Goal: Task Accomplishment & Management: Manage account settings

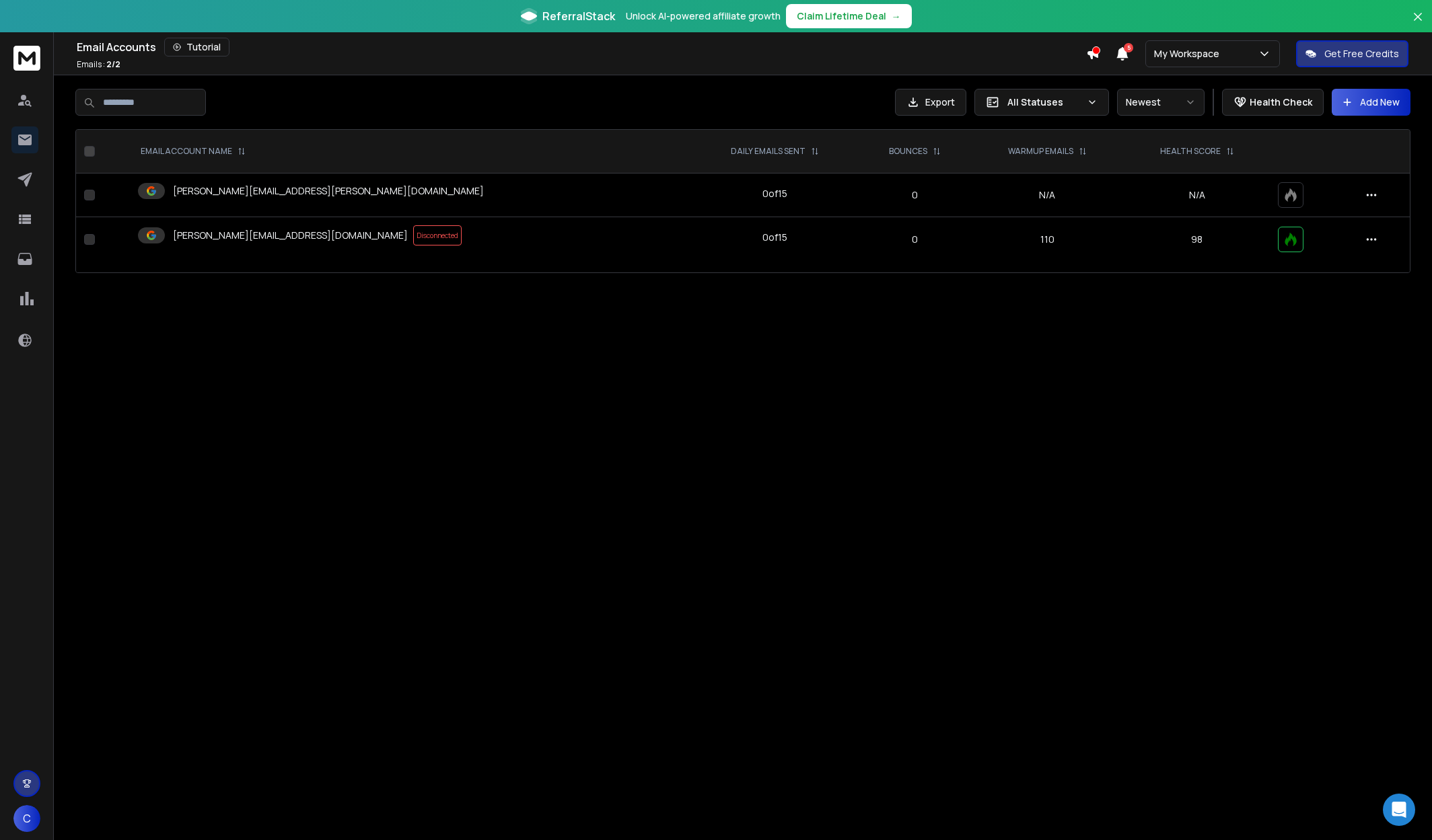
click at [265, 235] on p "[PERSON_NAME][EMAIL_ADDRESS][DOMAIN_NAME]" at bounding box center [290, 235] width 235 height 13
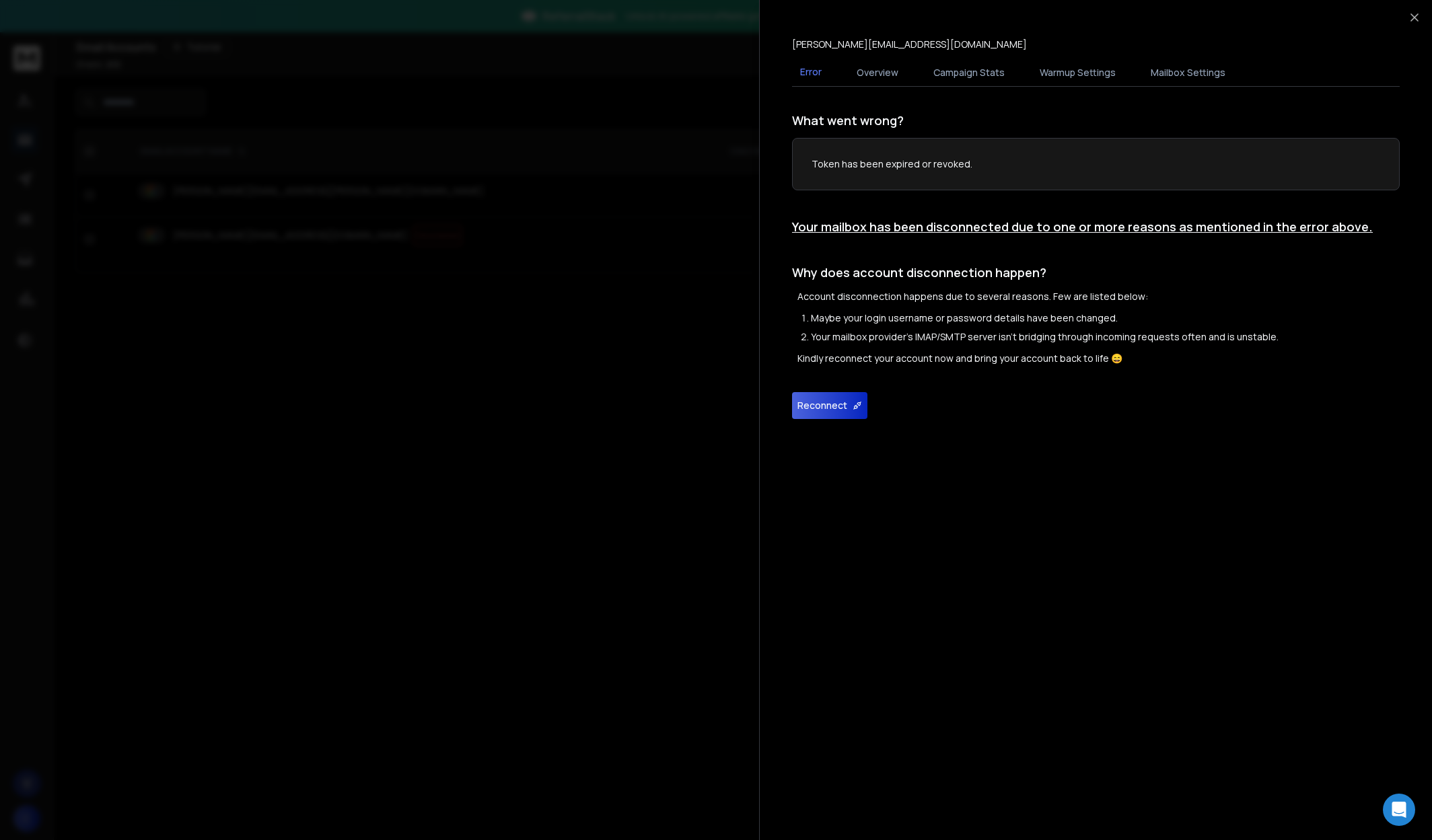
click at [830, 406] on button "Reconnect" at bounding box center [829, 405] width 75 height 27
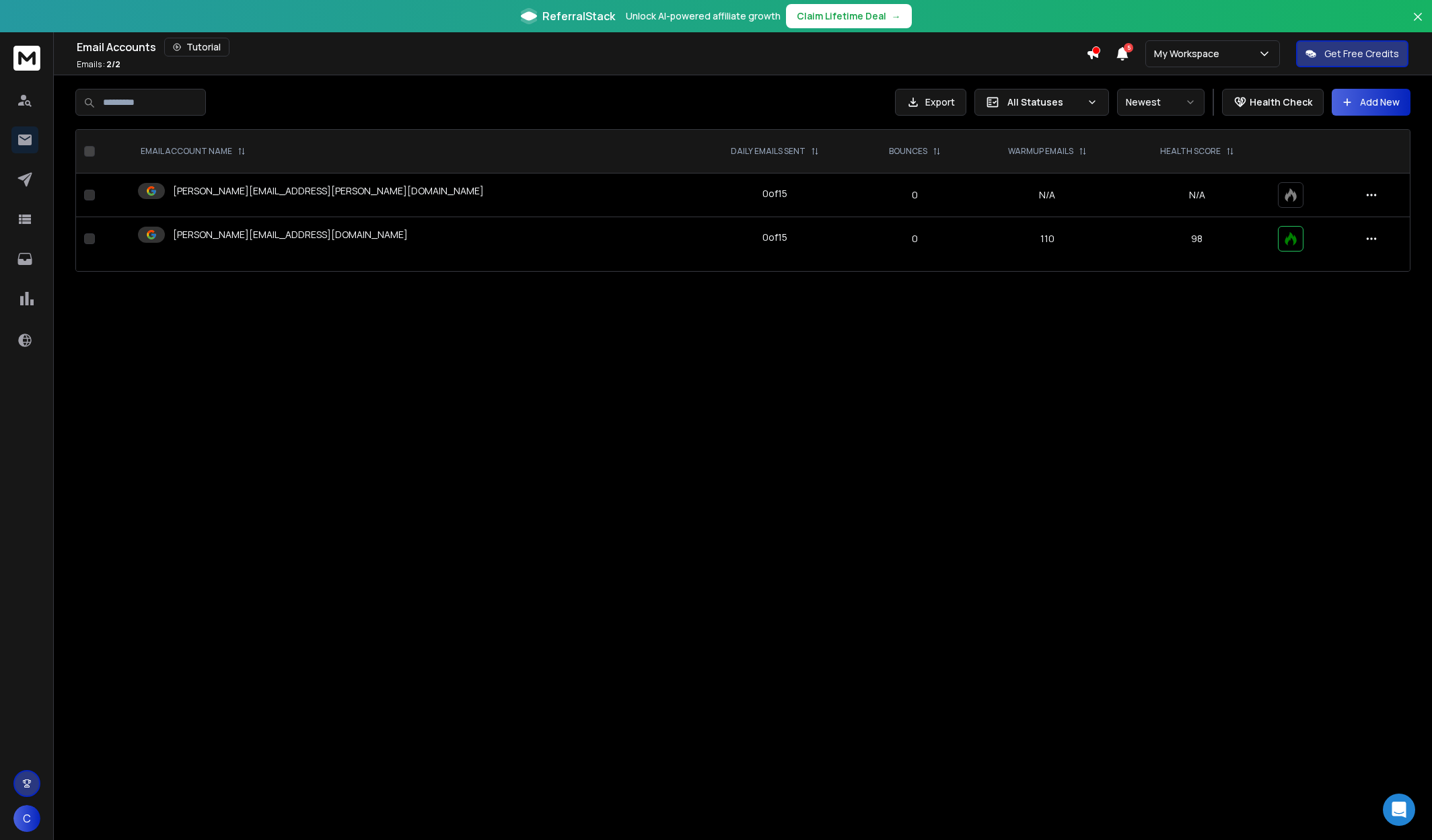
click at [1369, 111] on button "Add New" at bounding box center [1371, 103] width 79 height 27
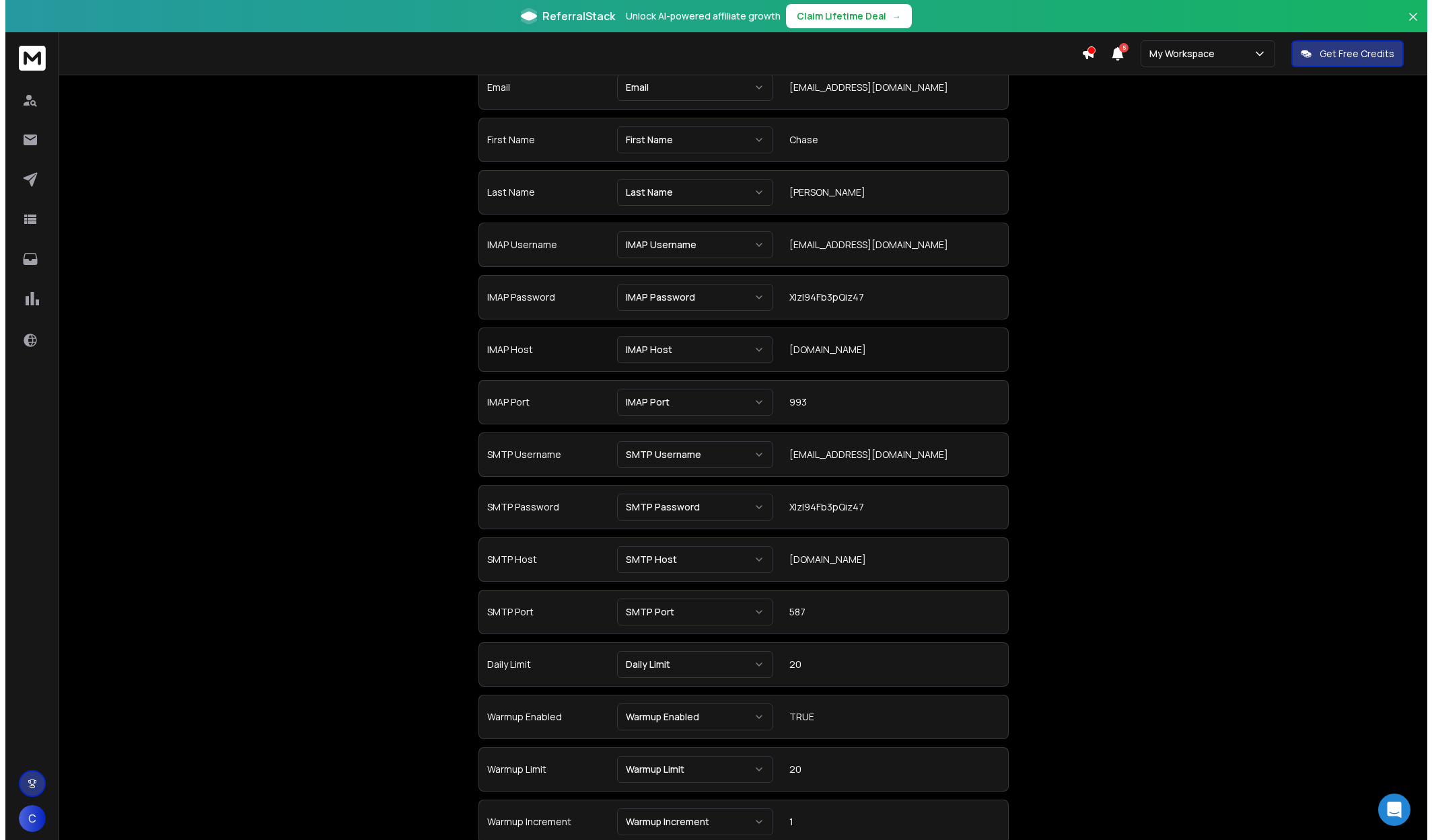
scroll to position [351, 0]
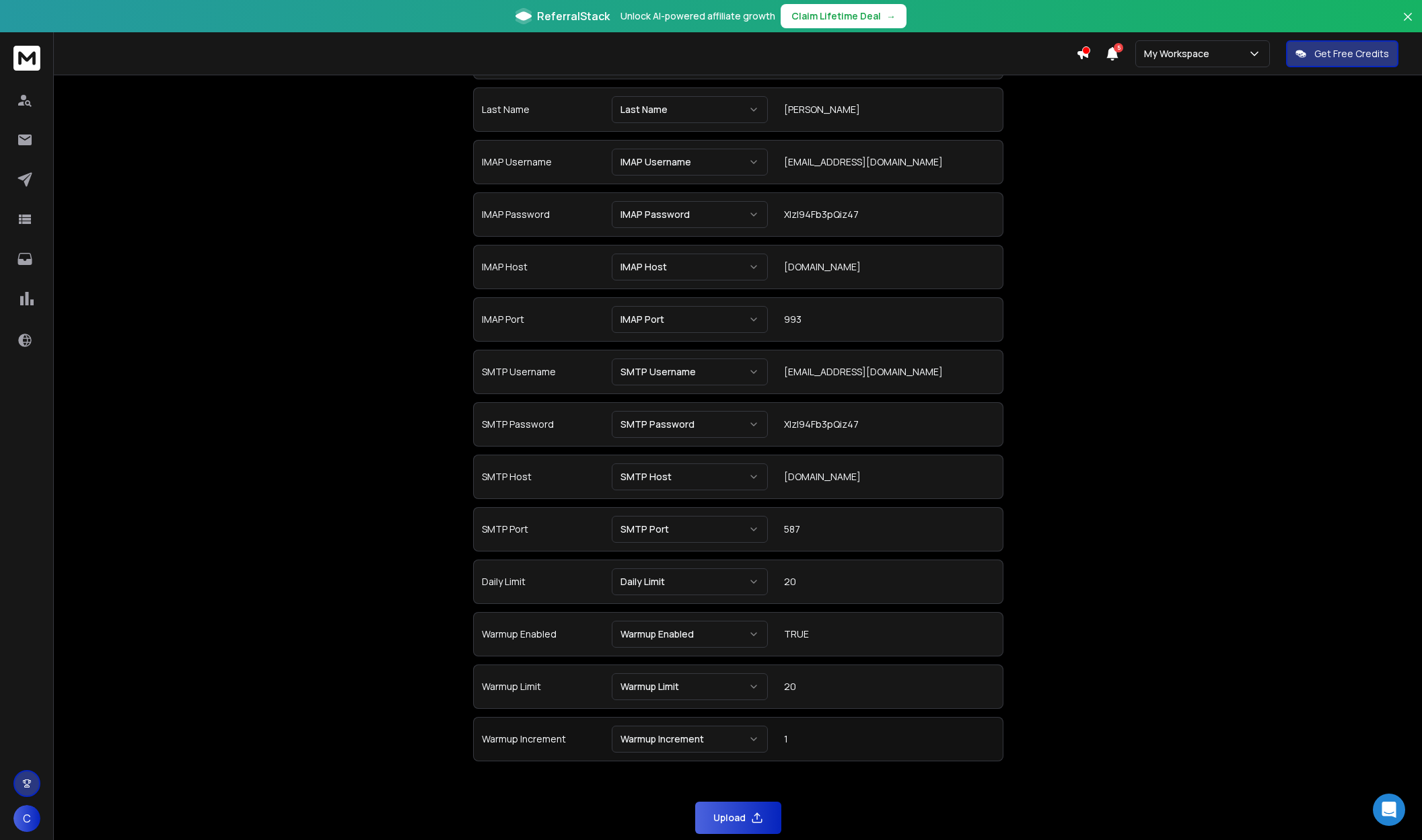
click at [720, 736] on button "Warmup Increment" at bounding box center [689, 739] width 156 height 27
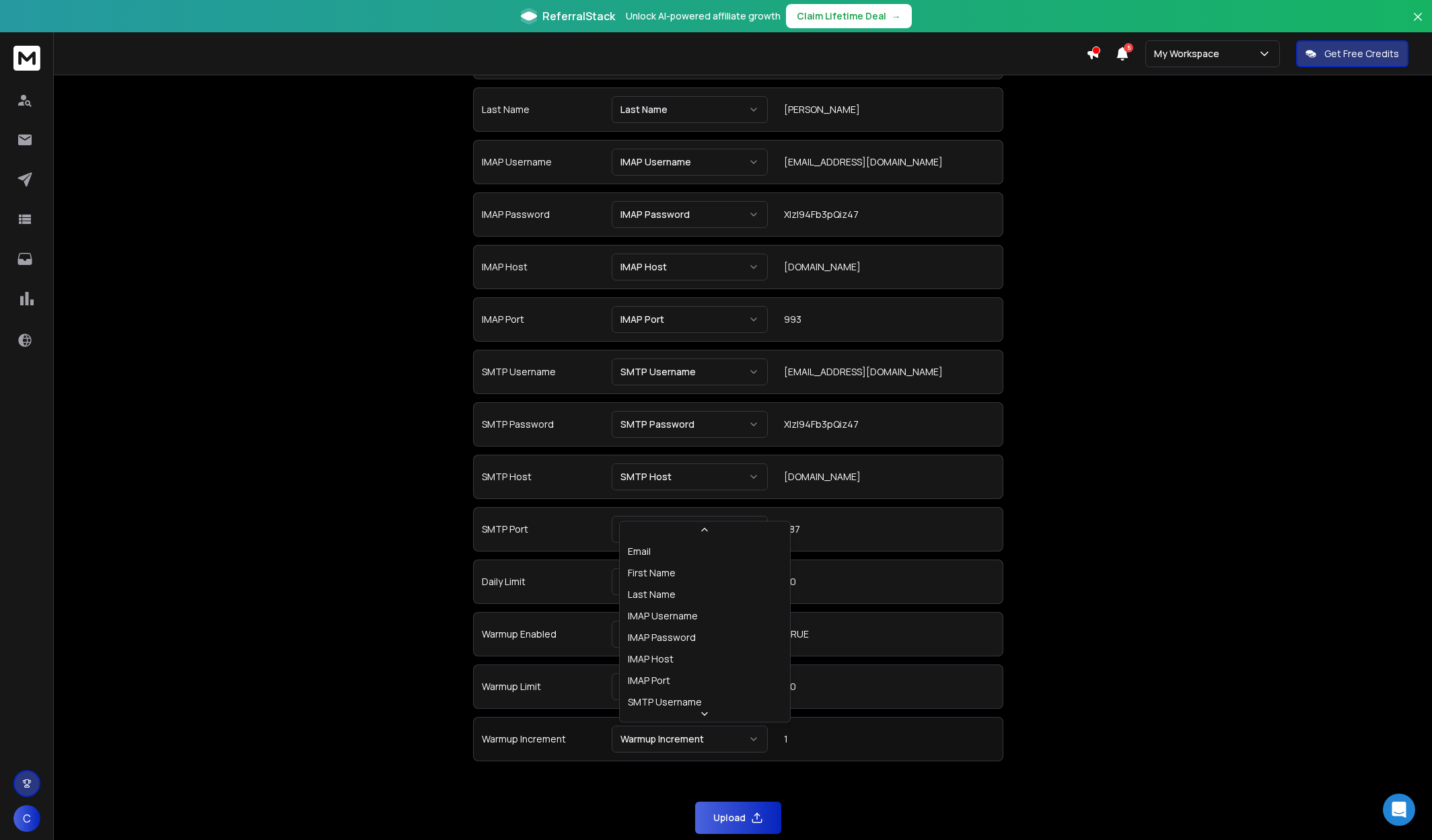
scroll to position [158, 0]
click at [723, 737] on button "Warmup Increment" at bounding box center [689, 739] width 156 height 27
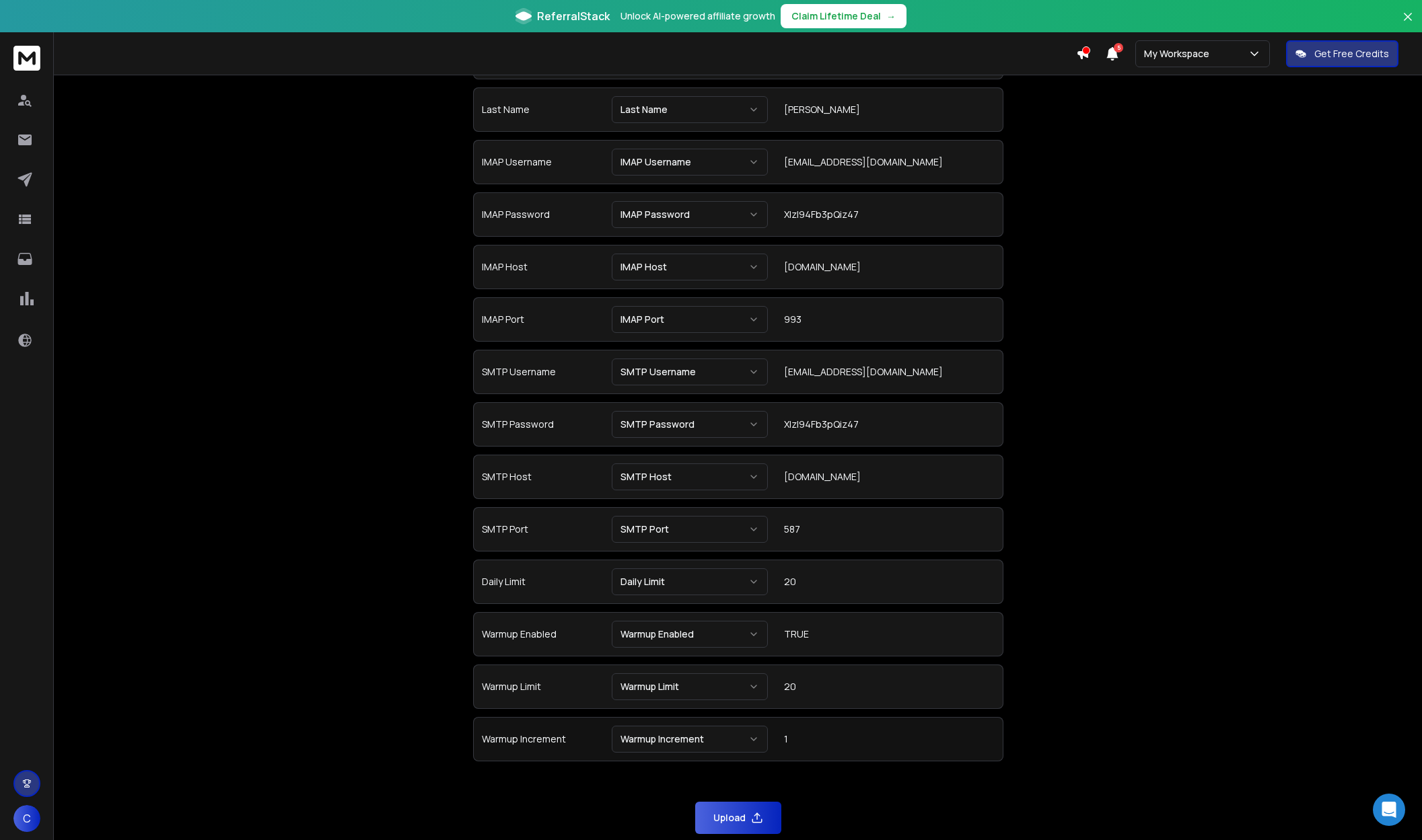
click at [798, 738] on td "1" at bounding box center [889, 739] width 228 height 45
click at [811, 738] on div "1" at bounding box center [889, 739] width 211 height 13
click at [704, 742] on button "Warmup Increment" at bounding box center [689, 739] width 156 height 27
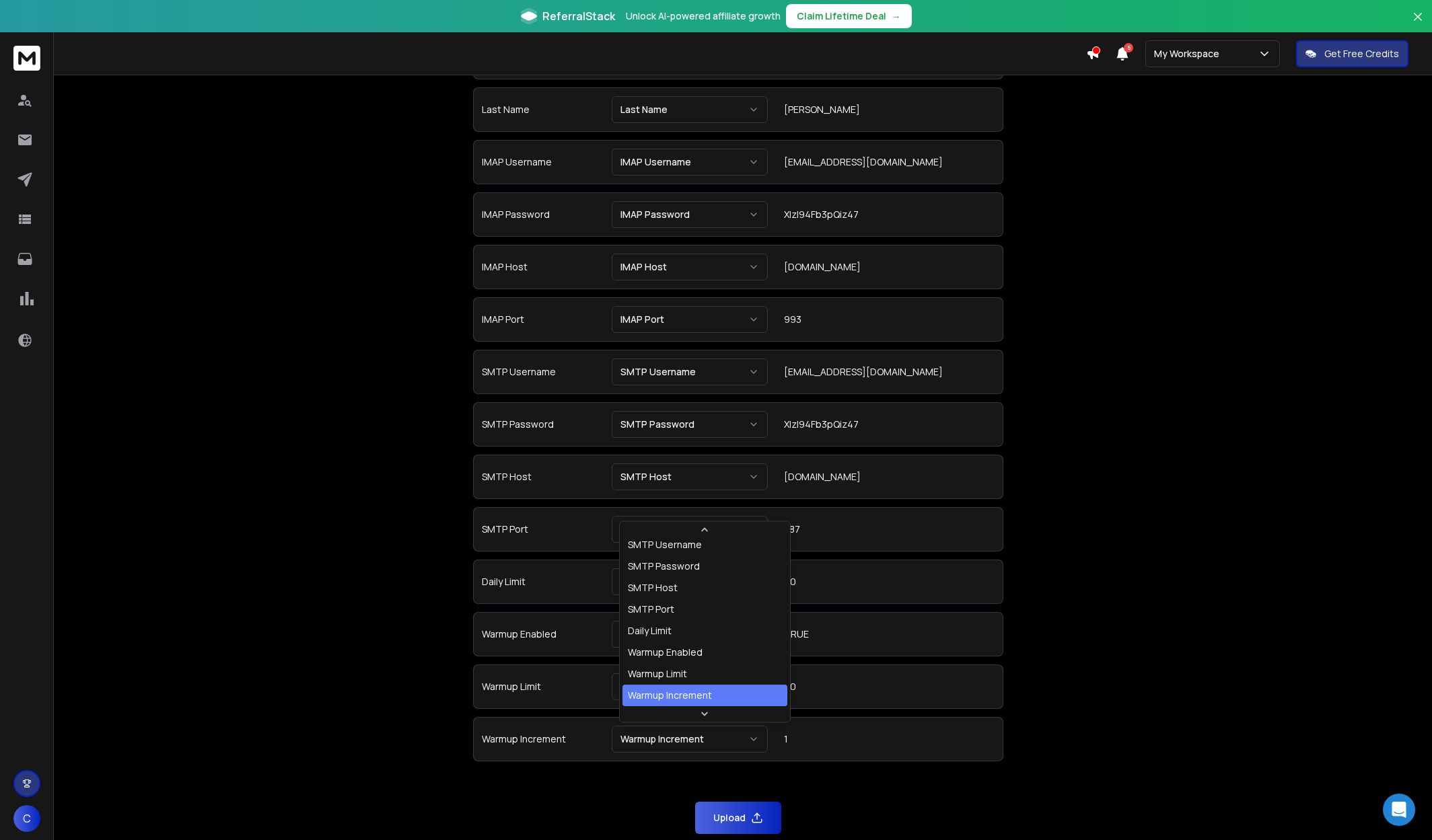
scroll to position [451, 0]
click at [952, 703] on td "20" at bounding box center [890, 686] width 228 height 45
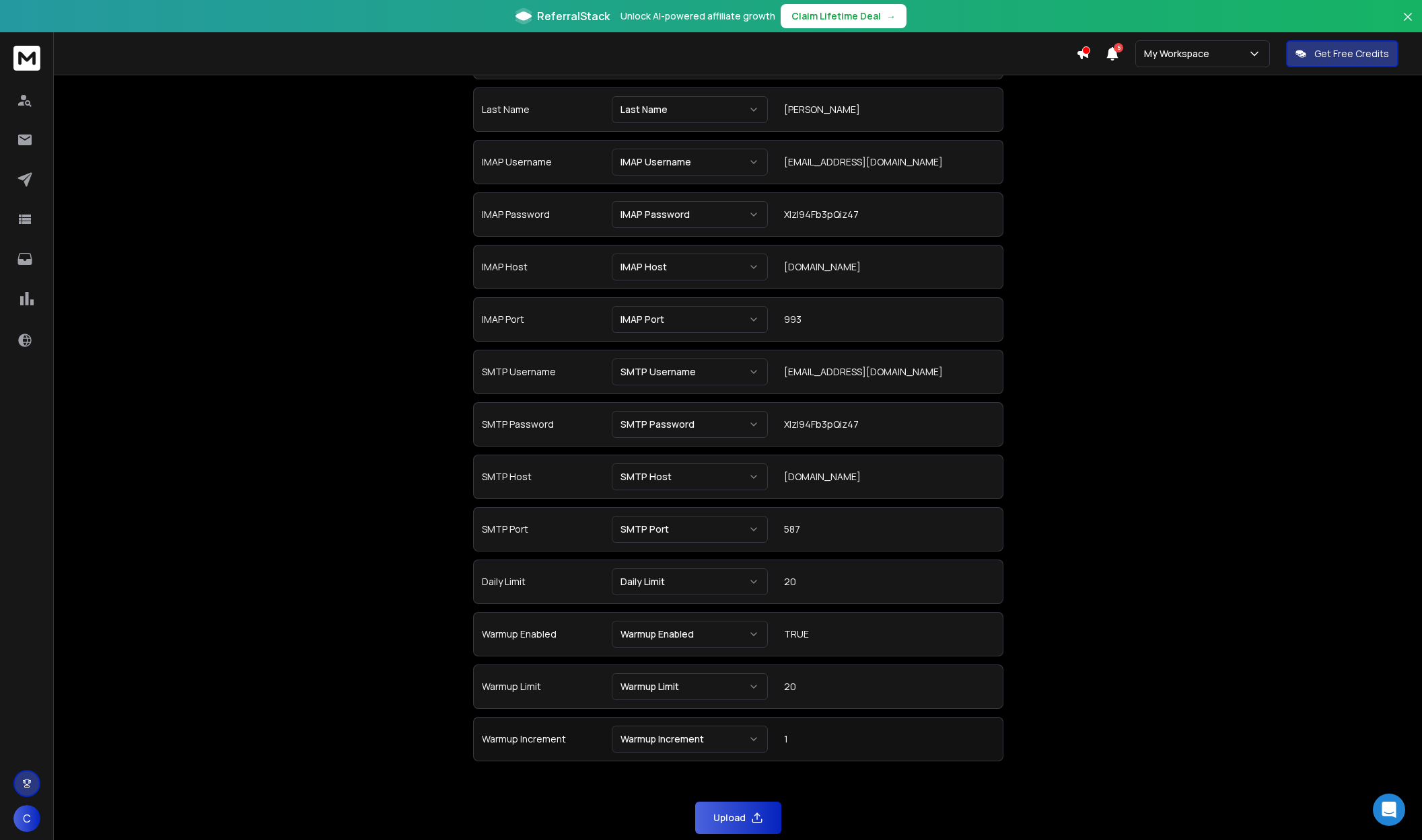
click at [703, 738] on button "Warmup Increment" at bounding box center [689, 739] width 156 height 27
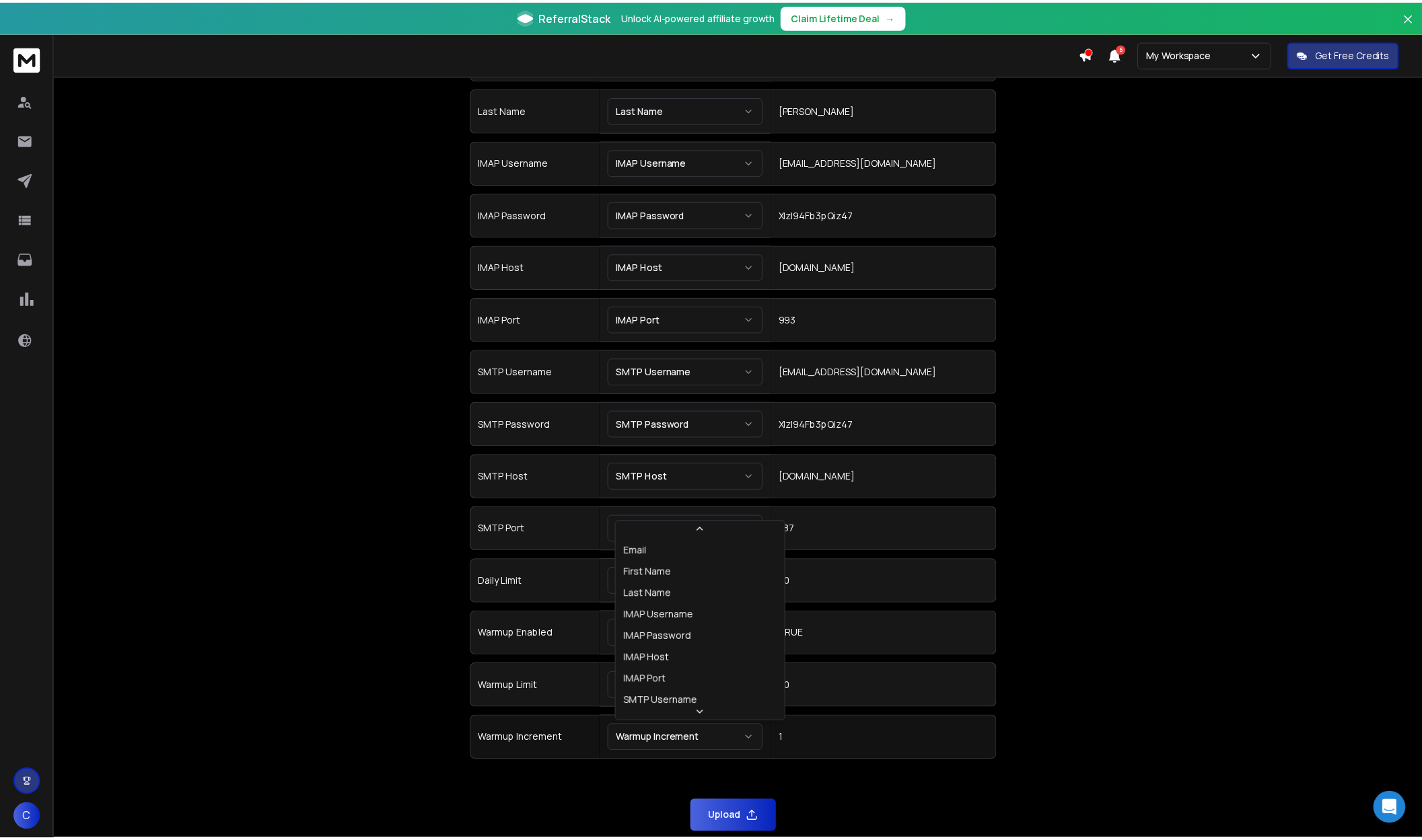
scroll to position [158, 0]
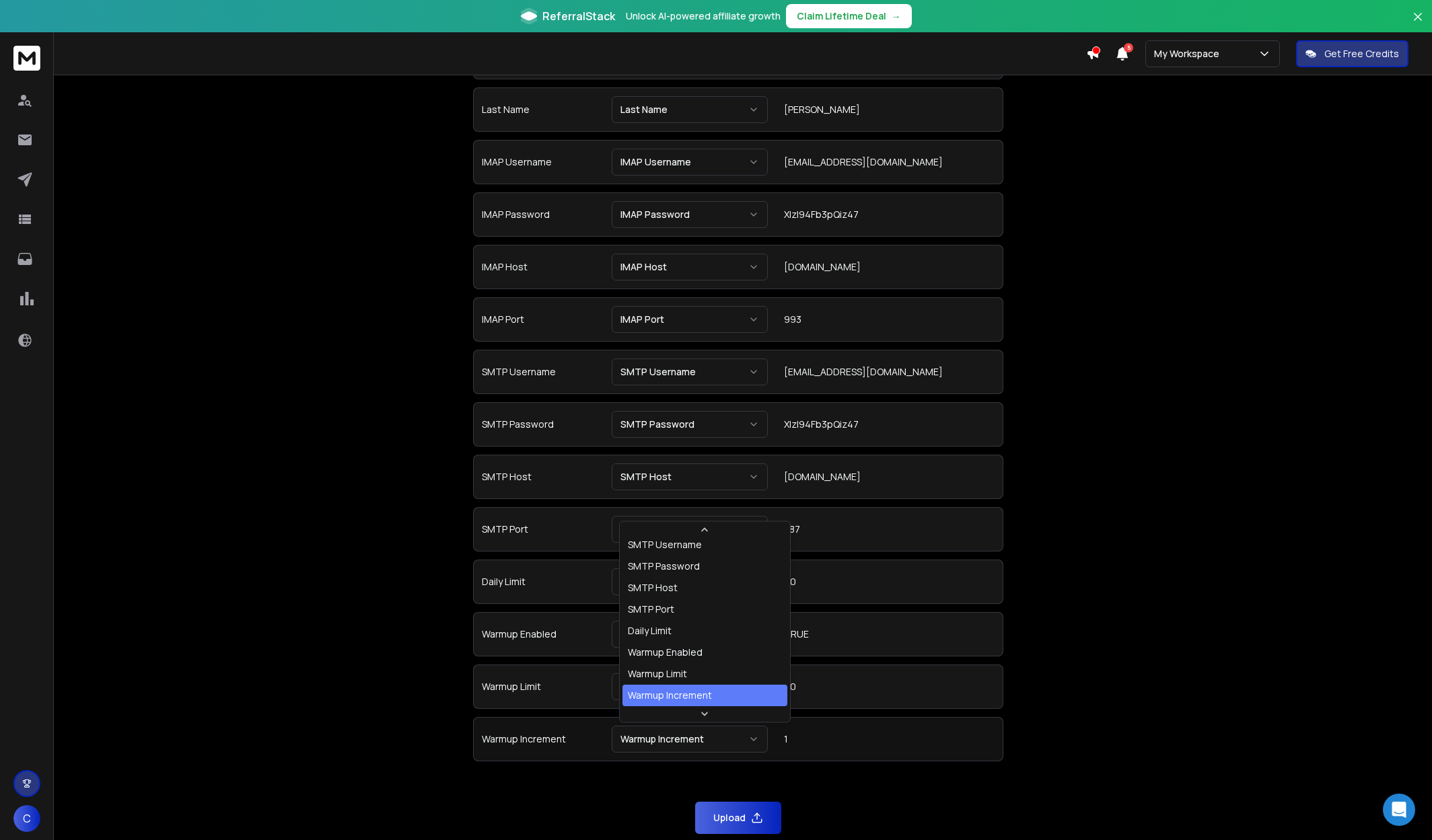
click at [852, 735] on div "1" at bounding box center [890, 739] width 211 height 13
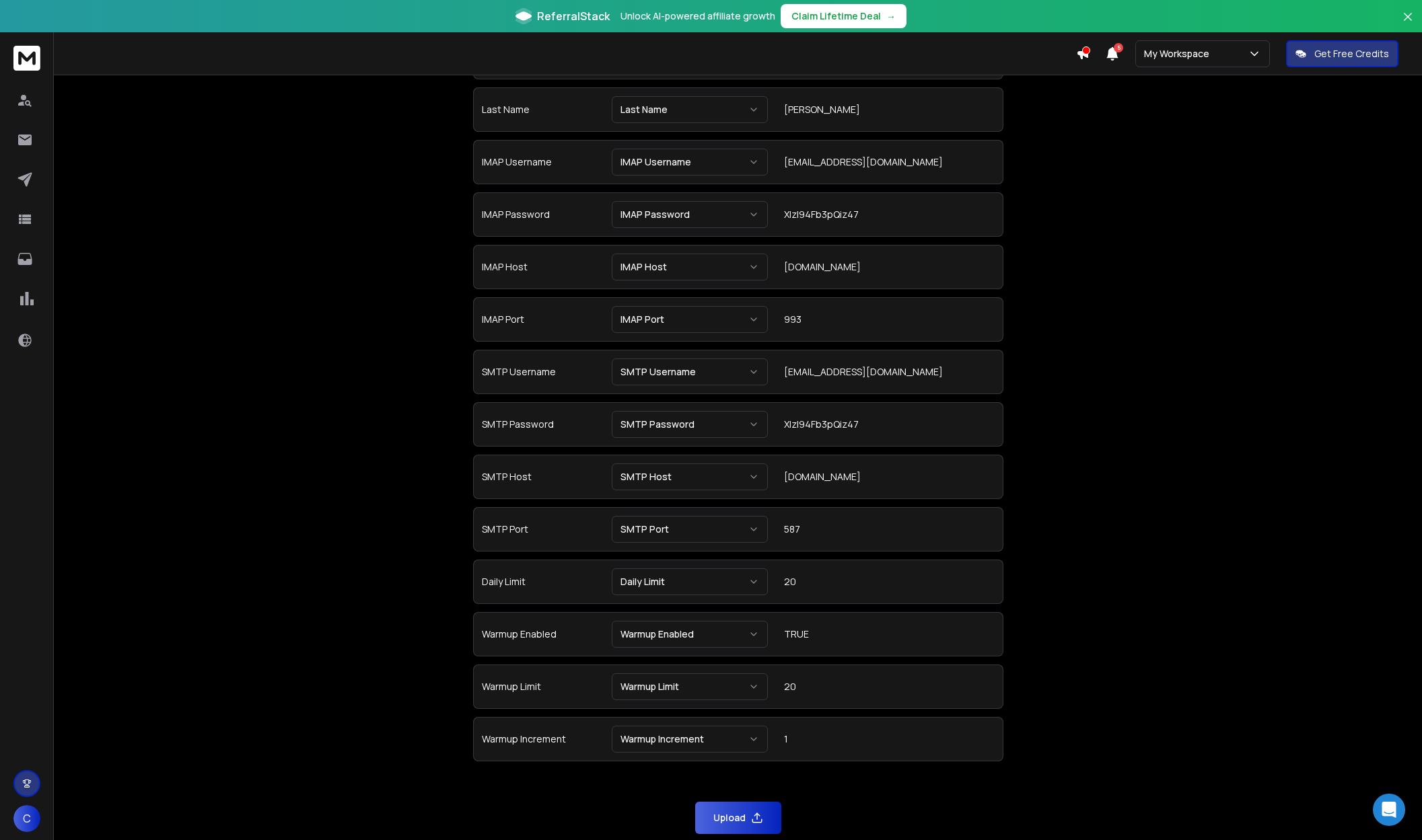
click at [748, 818] on button "Upload" at bounding box center [738, 818] width 86 height 32
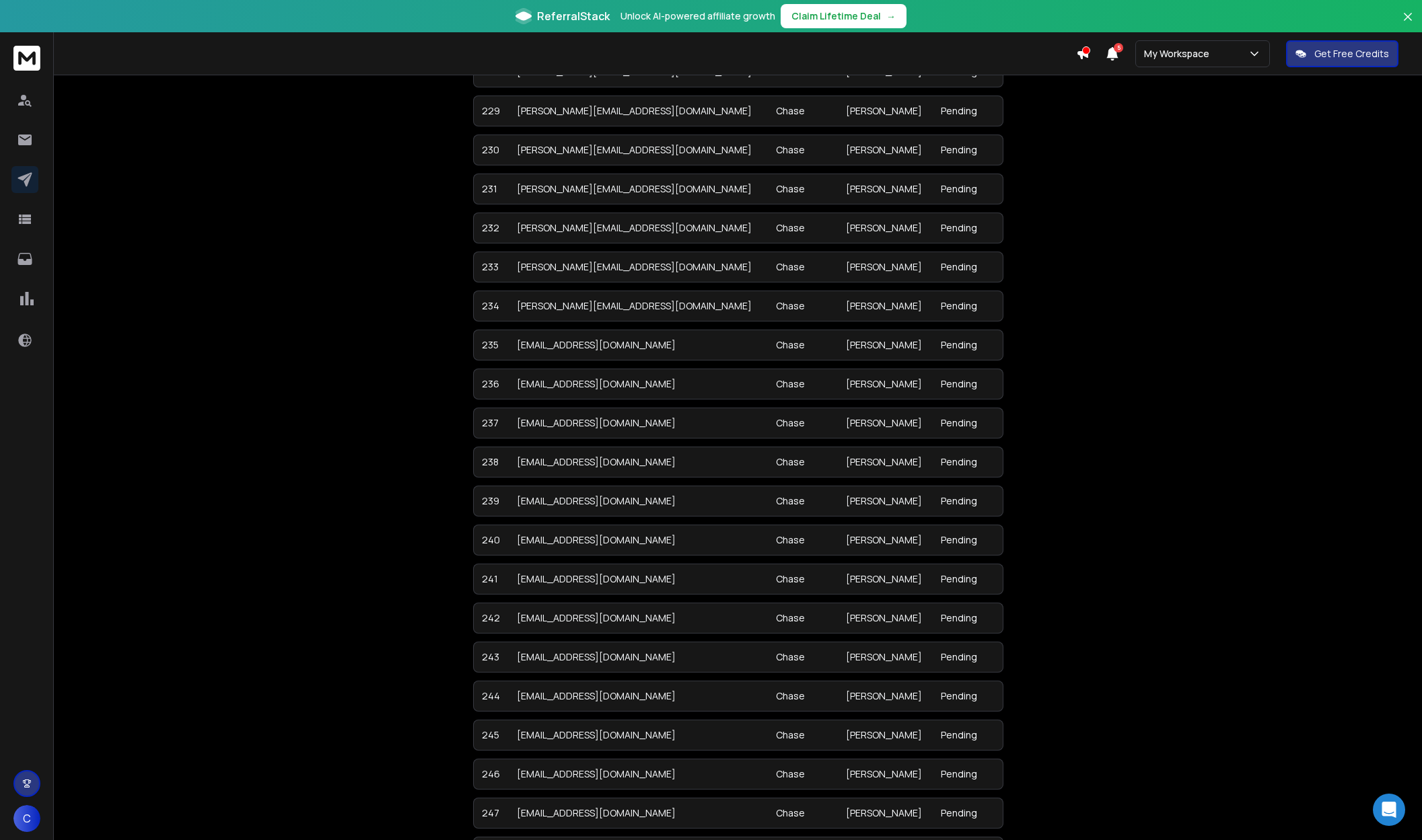
scroll to position [9691, 0]
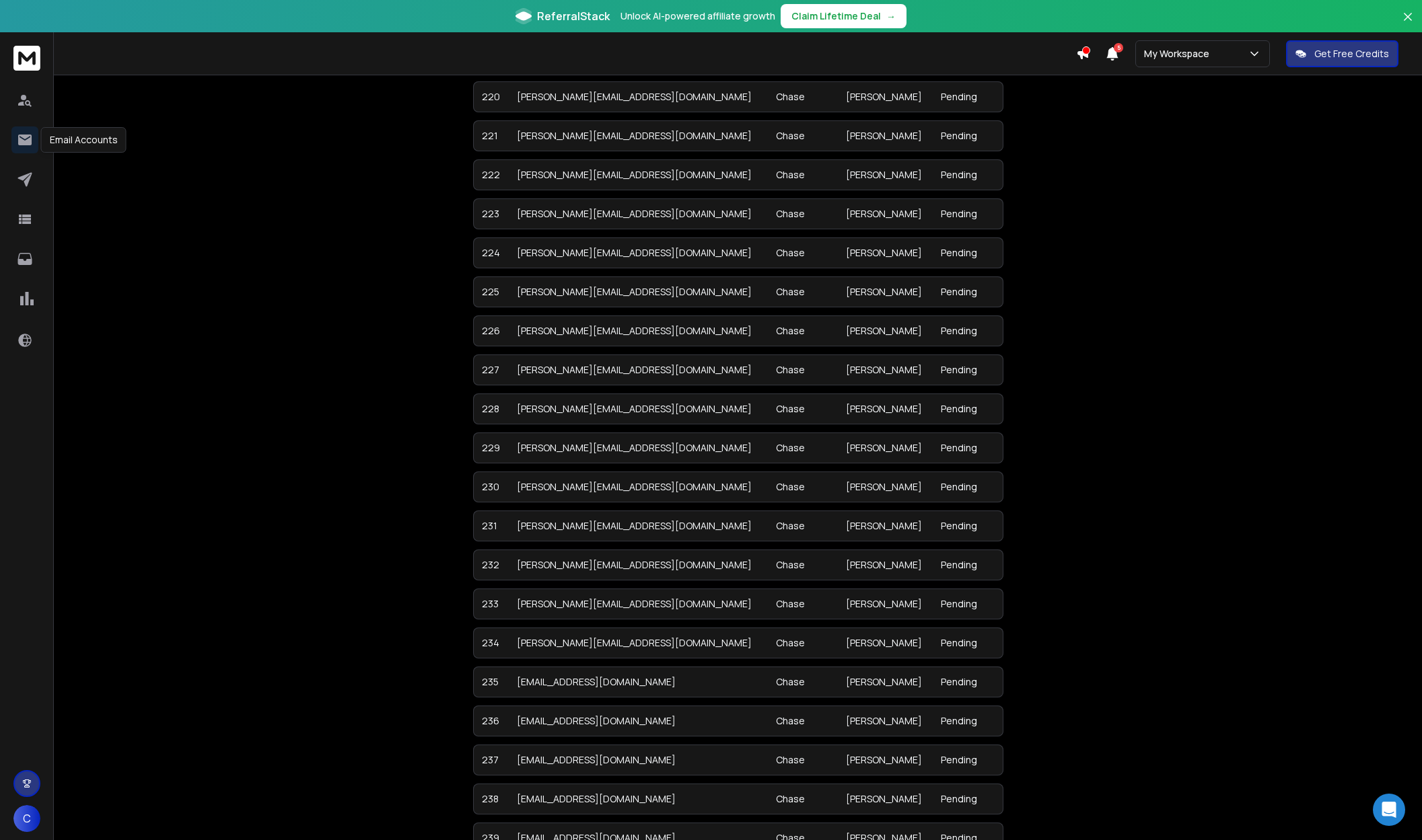
click at [22, 135] on icon at bounding box center [25, 140] width 13 height 10
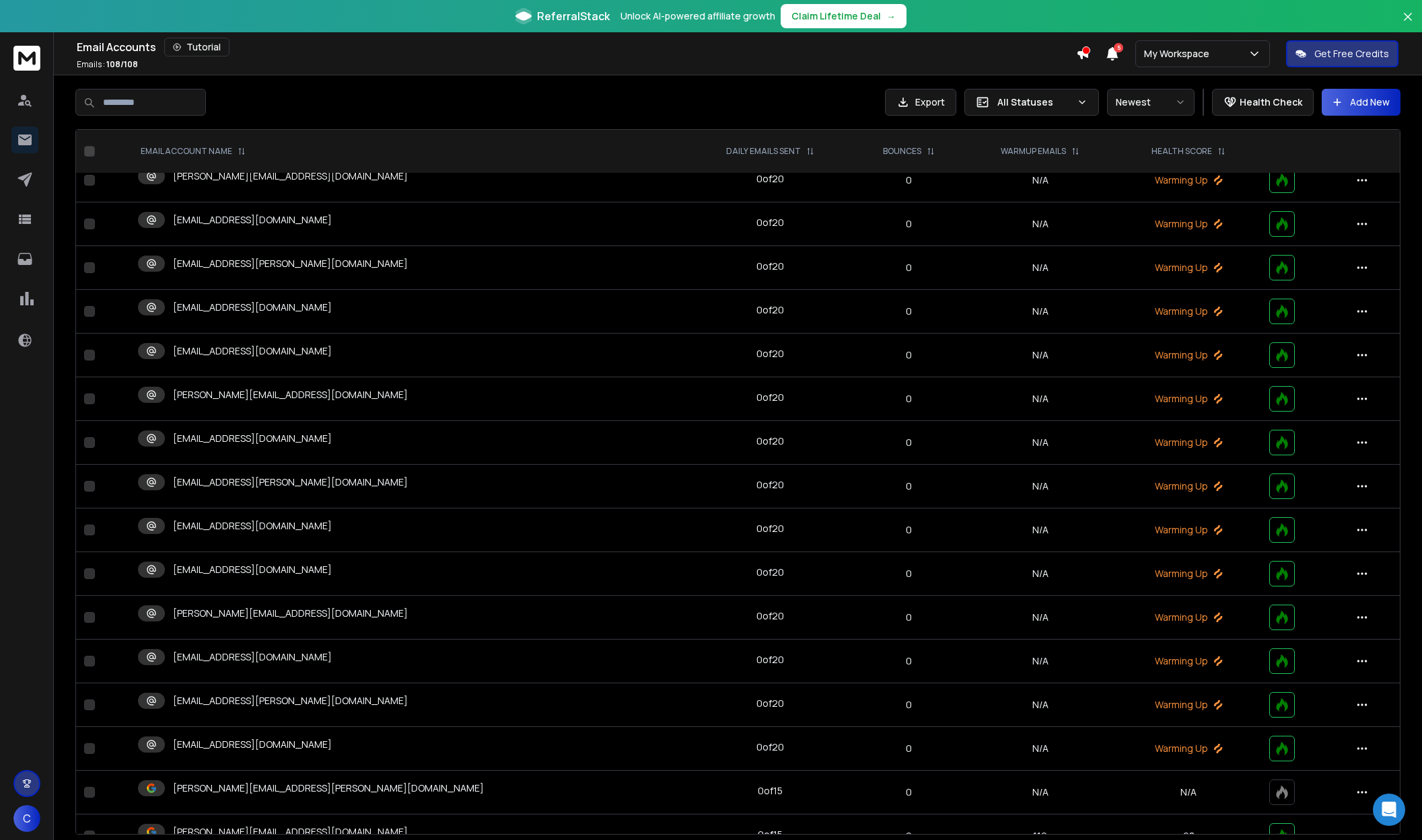
scroll to position [4072, 0]
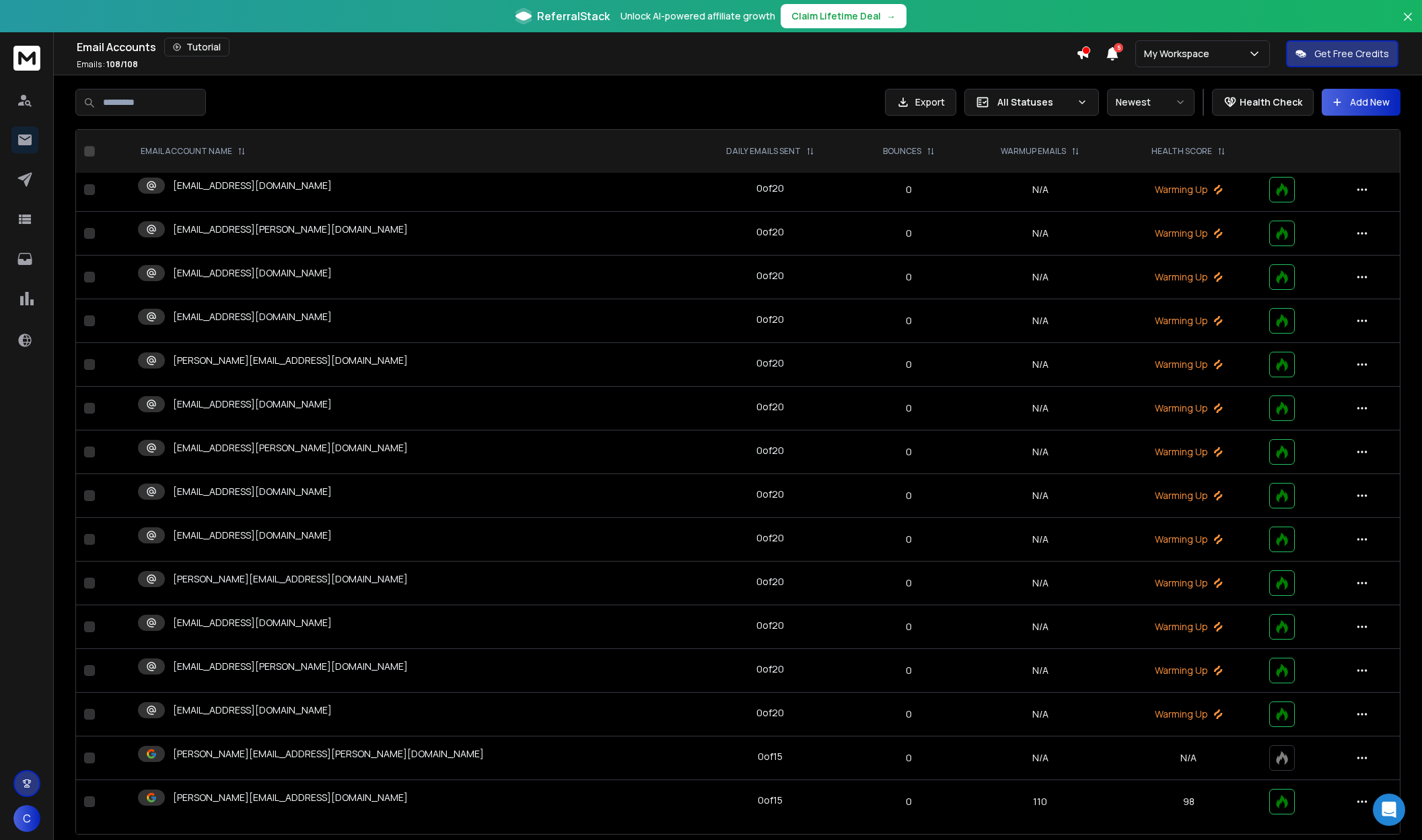
click at [1269, 766] on div at bounding box center [1282, 757] width 26 height 26
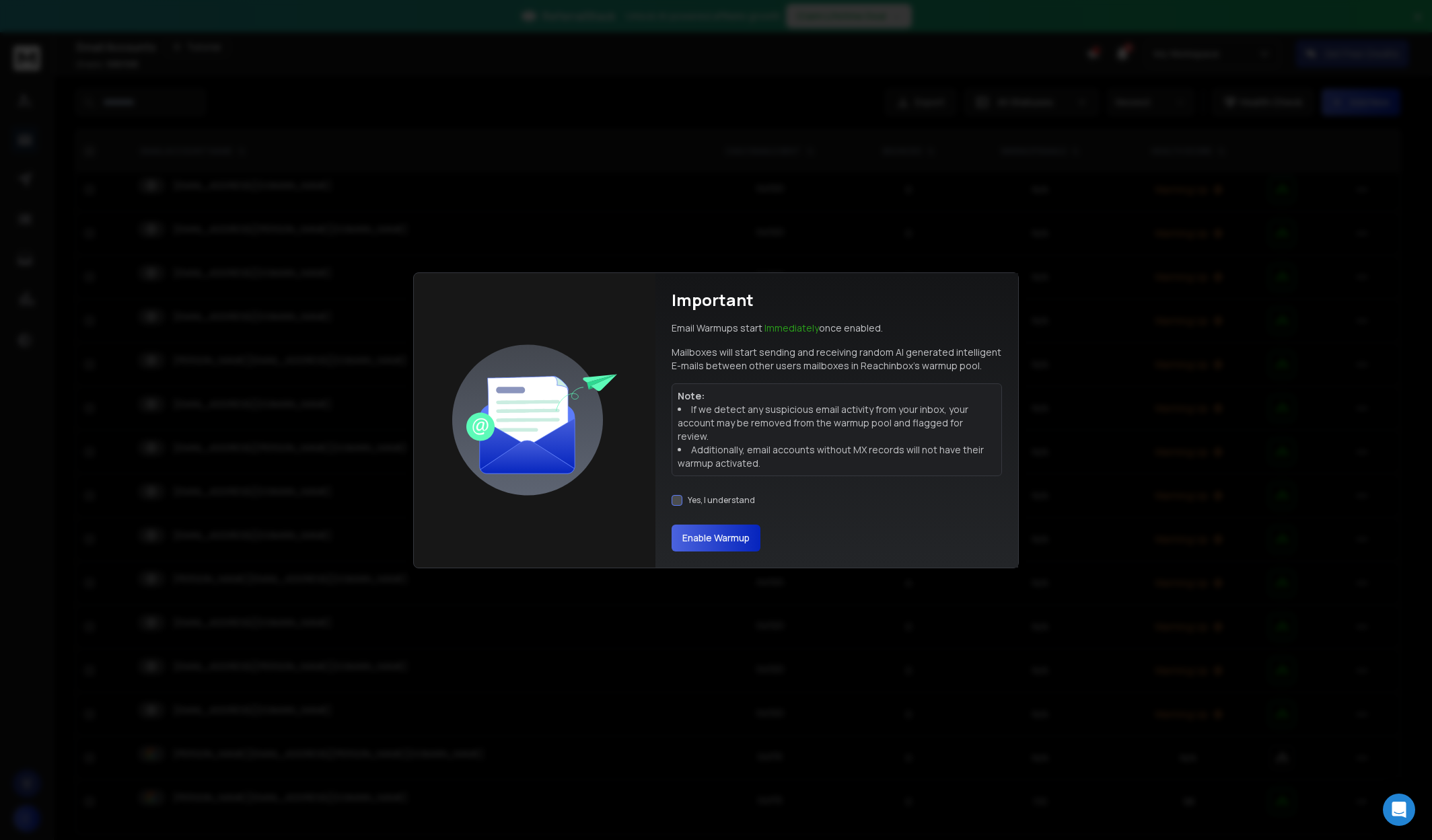
click at [700, 495] on label "Yes, I understand" at bounding box center [721, 500] width 67 height 10
click at [680, 495] on button "Yes, I understand" at bounding box center [676, 500] width 10 height 10
click at [694, 527] on button "Enable Warmup" at bounding box center [716, 538] width 89 height 27
click at [677, 495] on button "Yes, I understand" at bounding box center [676, 500] width 10 height 10
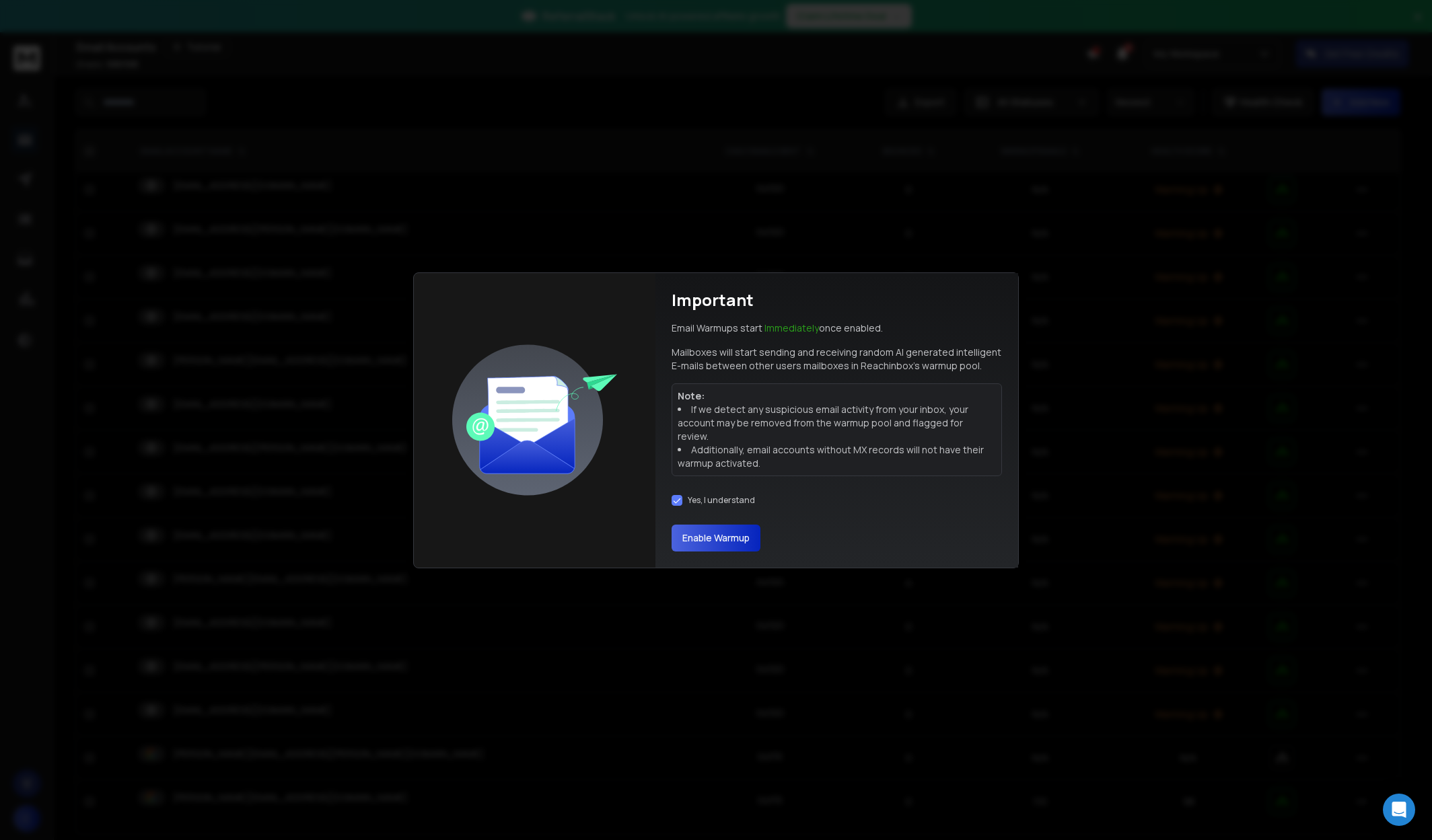
click at [697, 534] on button "Enable Warmup" at bounding box center [716, 538] width 89 height 27
